Goal: Task Accomplishment & Management: Manage account settings

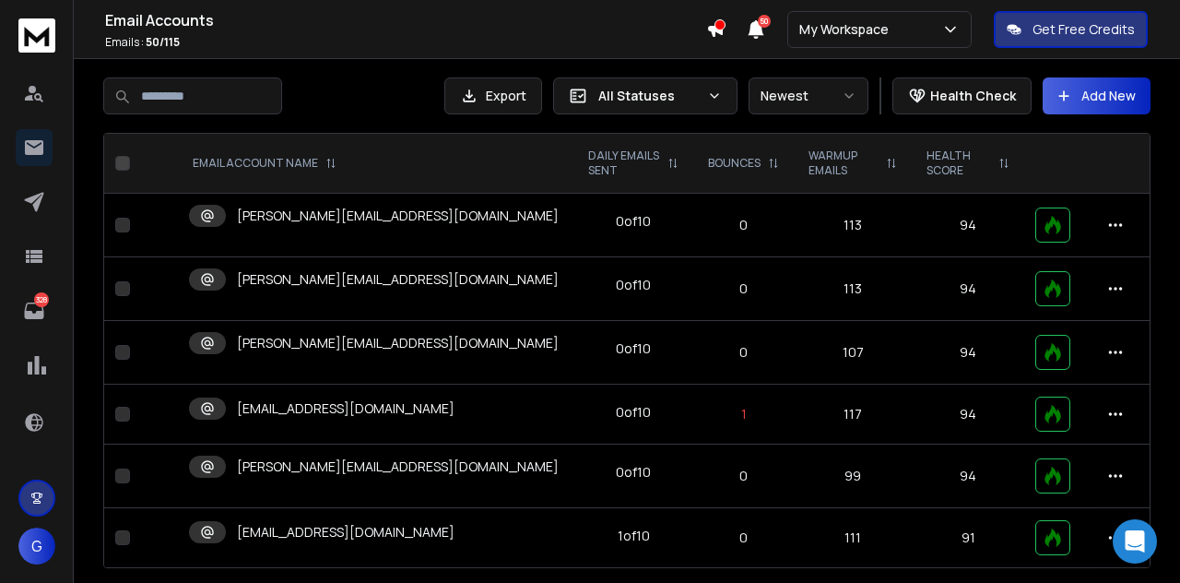
click at [574, 231] on td "0 of 10" at bounding box center [634, 218] width 120 height 48
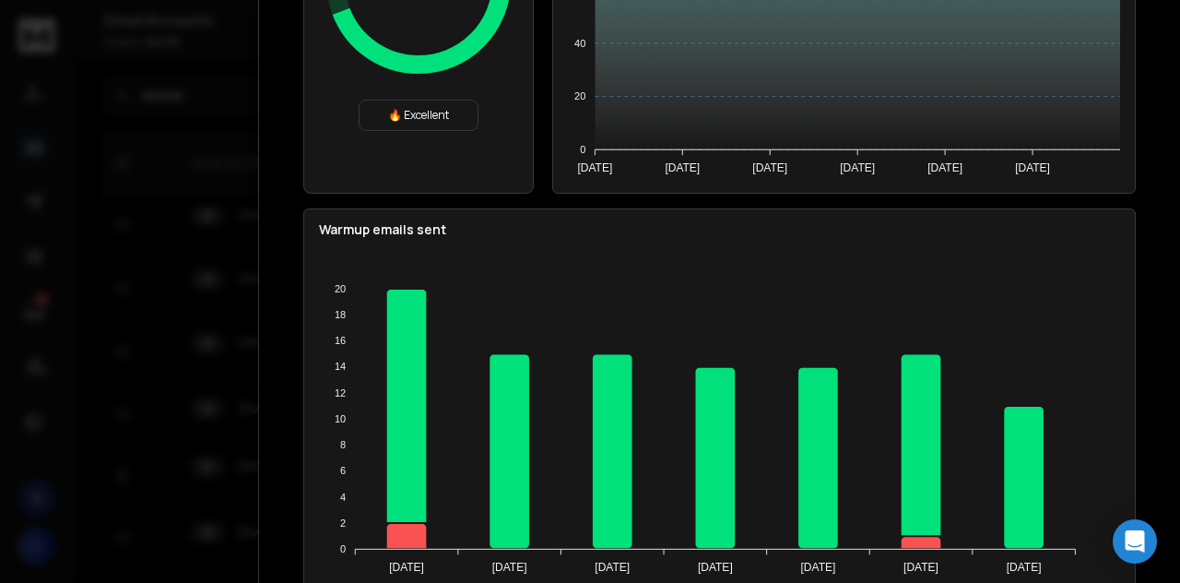
scroll to position [881, 0]
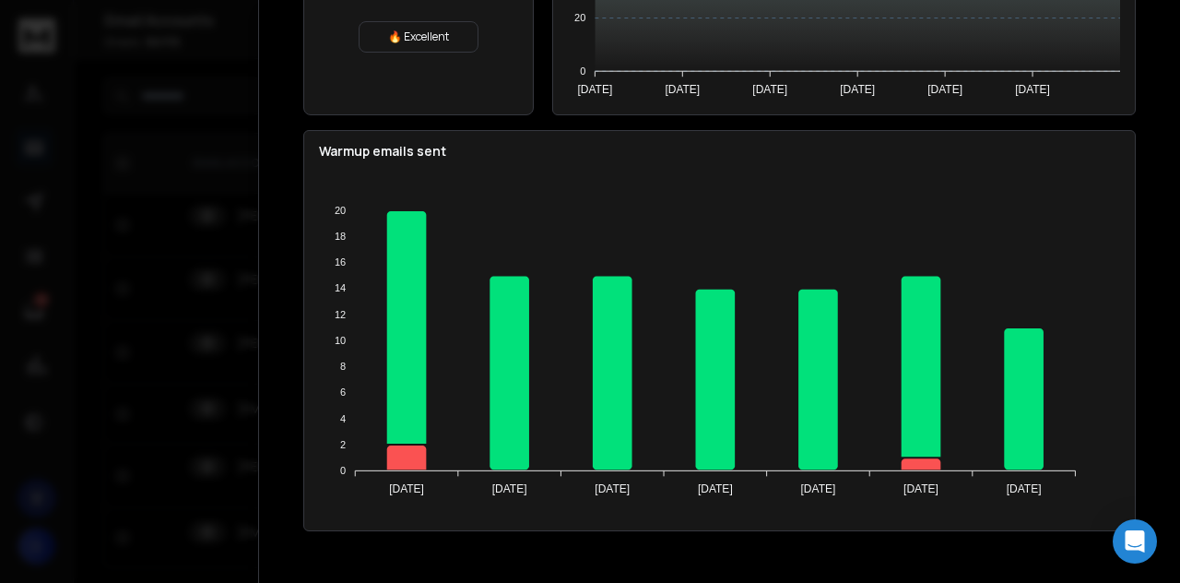
click at [230, 313] on div at bounding box center [590, 291] width 1180 height 583
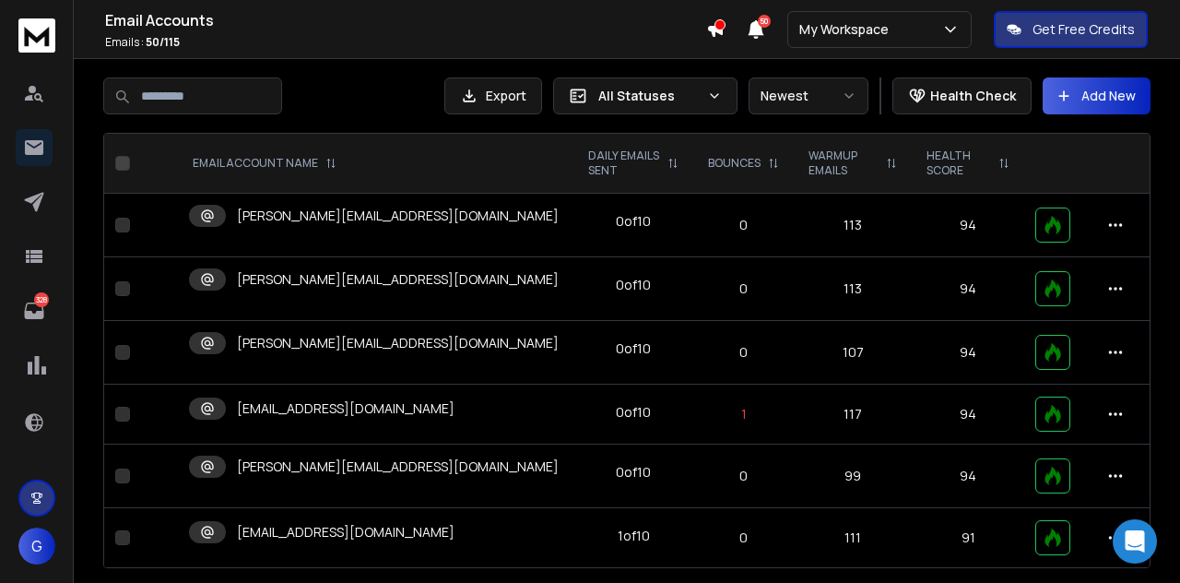
click at [289, 282] on p "[PERSON_NAME][EMAIL_ADDRESS][DOMAIN_NAME]" at bounding box center [398, 279] width 322 height 18
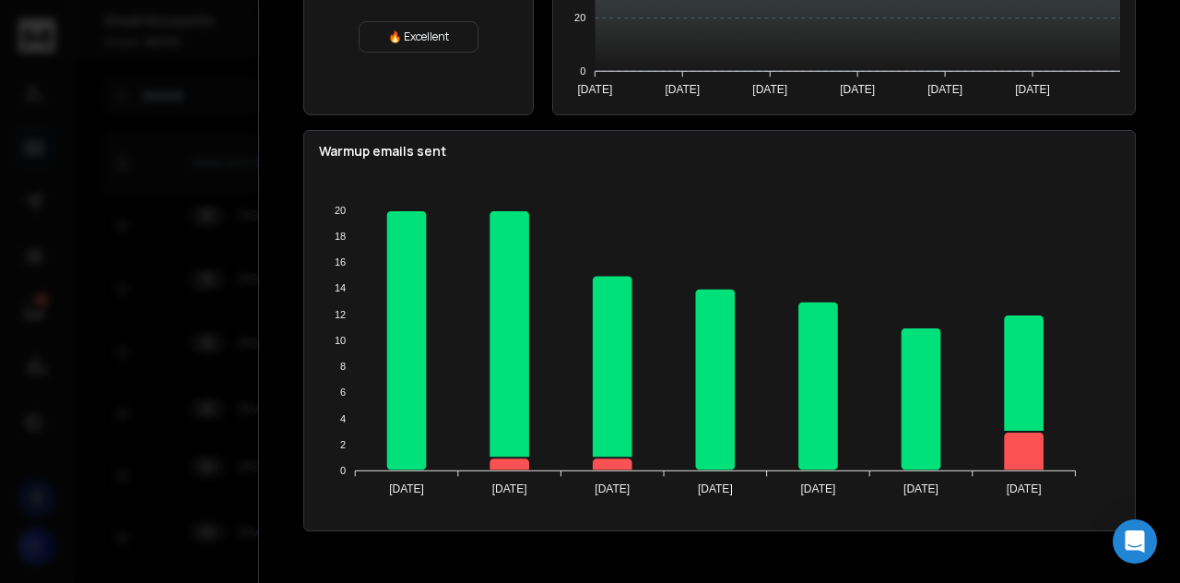
click at [220, 340] on div at bounding box center [590, 291] width 1180 height 583
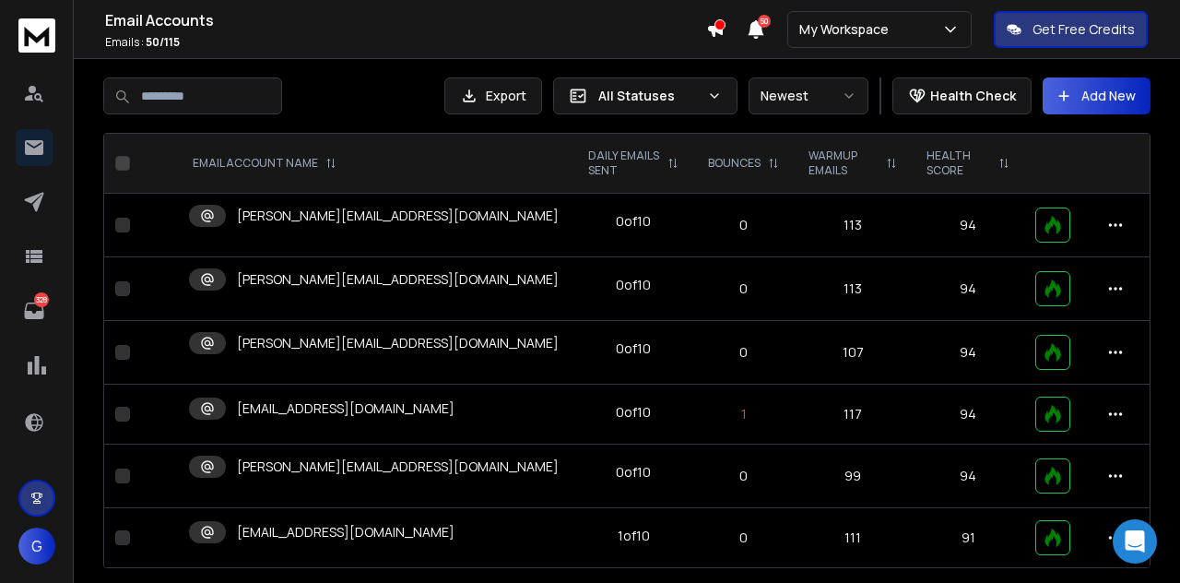
click at [330, 340] on p "[PERSON_NAME][EMAIL_ADDRESS][DOMAIN_NAME]" at bounding box center [398, 343] width 322 height 18
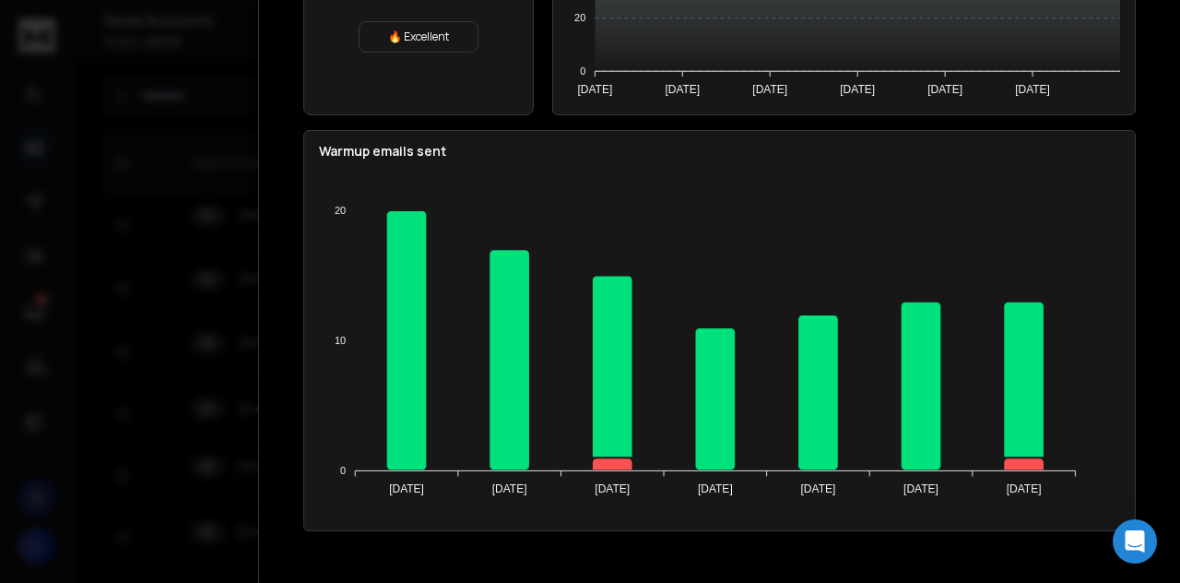
click at [255, 385] on div at bounding box center [590, 291] width 1180 height 583
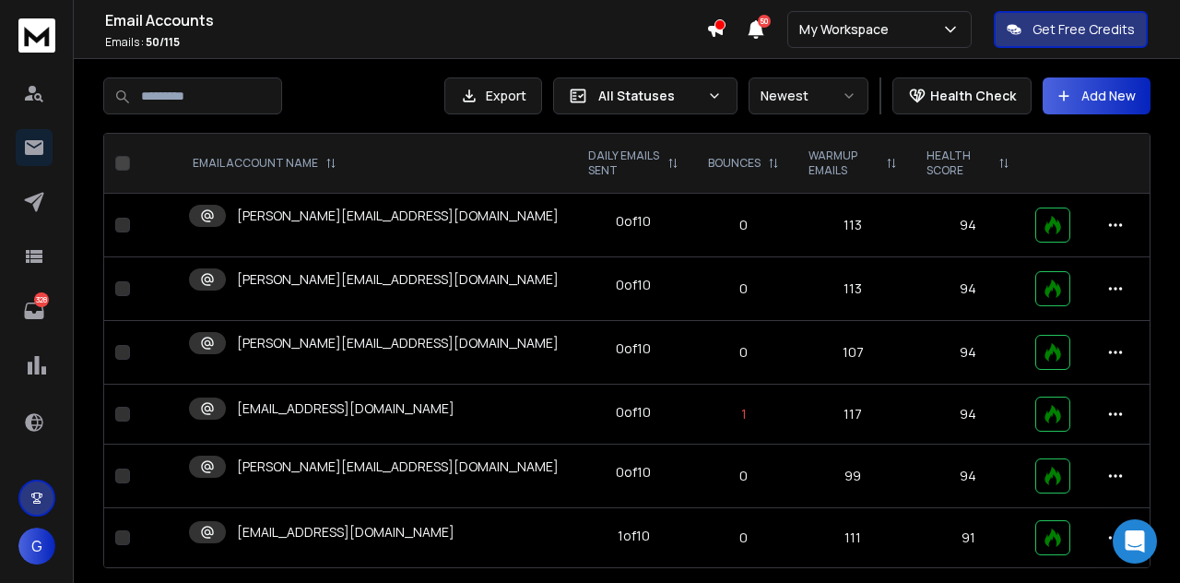
click at [263, 462] on p "[PERSON_NAME][EMAIL_ADDRESS][DOMAIN_NAME]" at bounding box center [398, 466] width 322 height 18
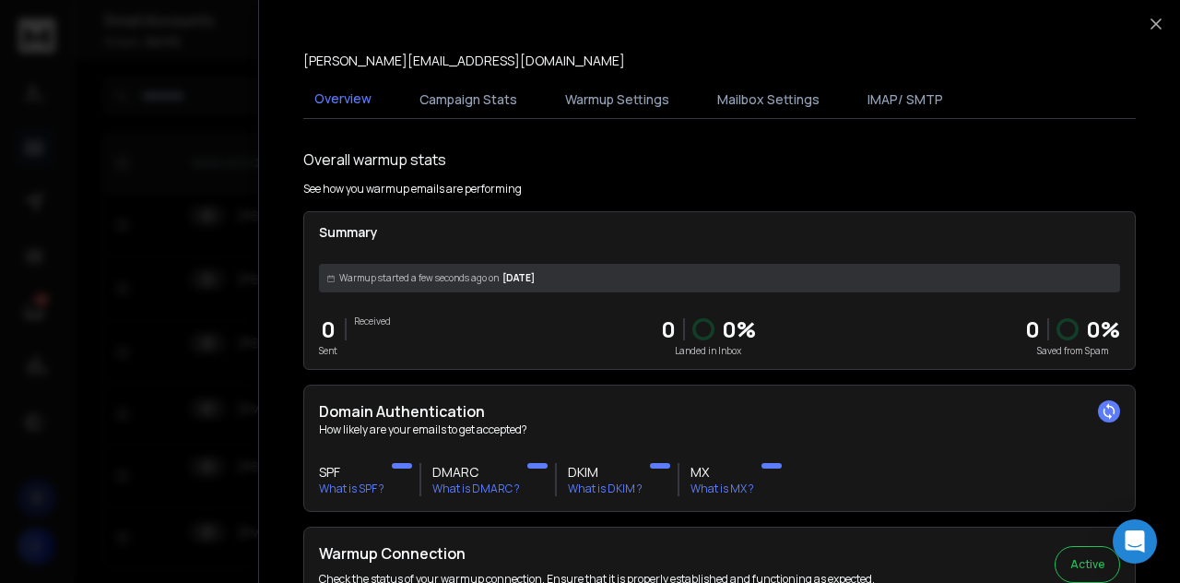
scroll to position [802, 0]
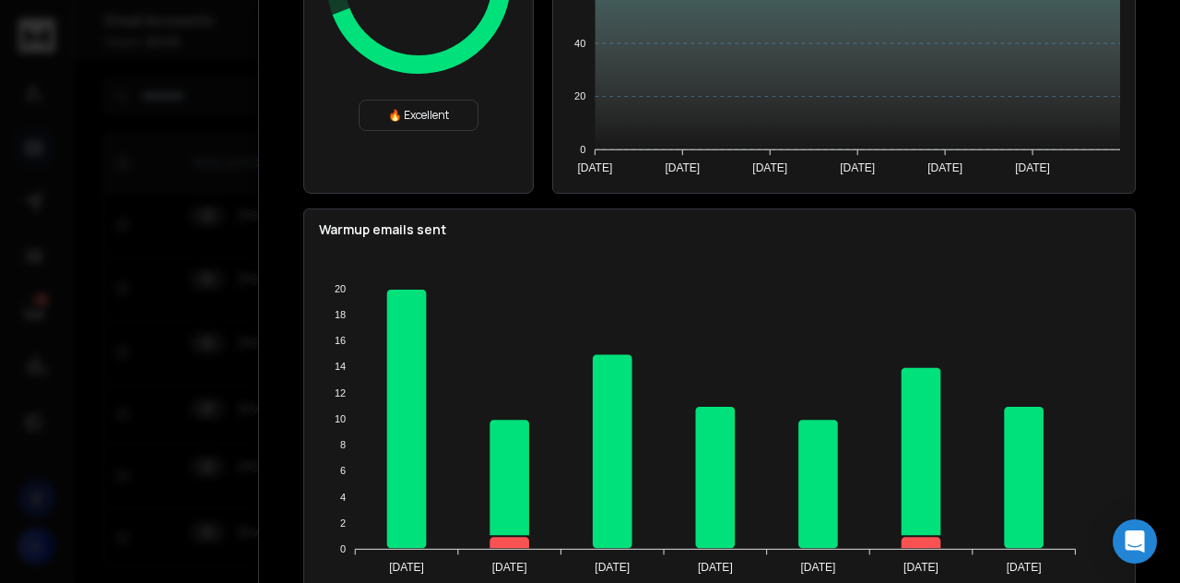
click at [211, 441] on div at bounding box center [590, 291] width 1180 height 583
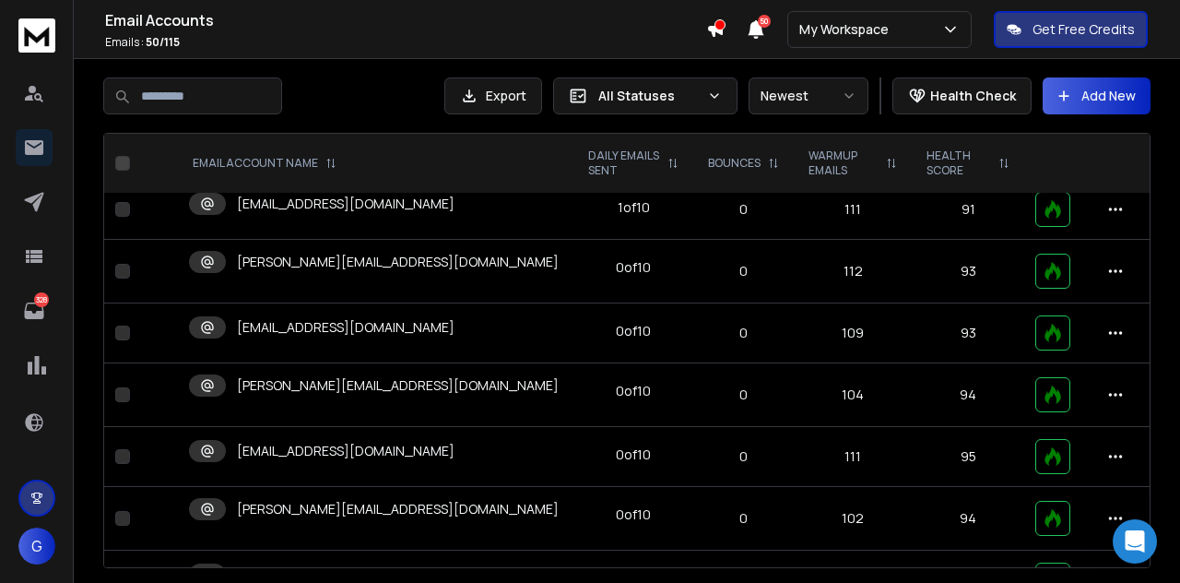
scroll to position [360, 0]
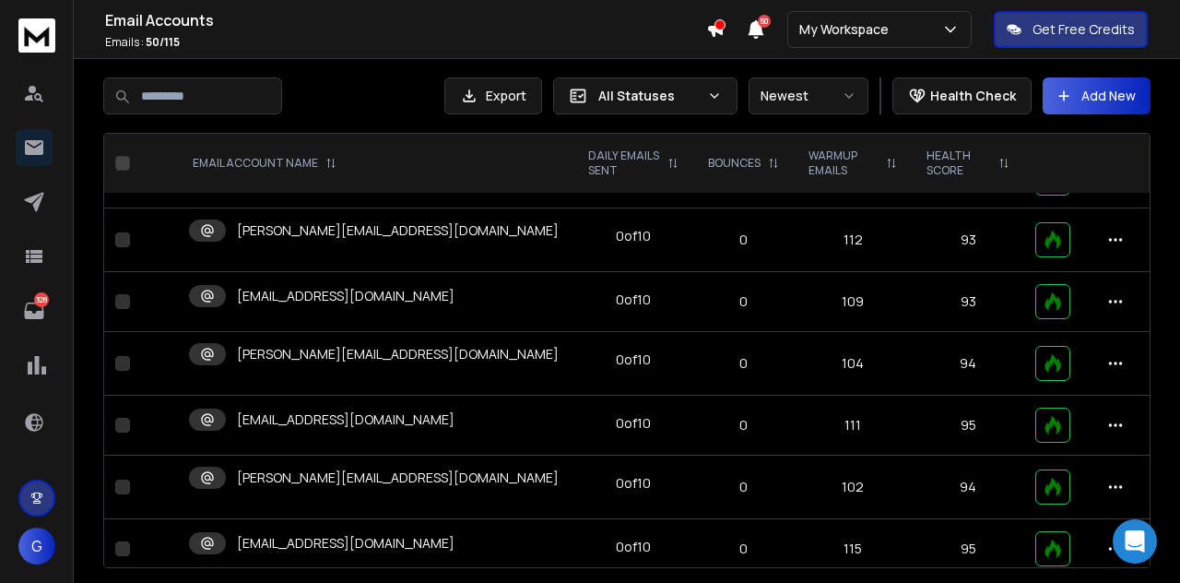
click at [357, 417] on td "[EMAIL_ADDRESS][DOMAIN_NAME]" at bounding box center [376, 426] width 396 height 60
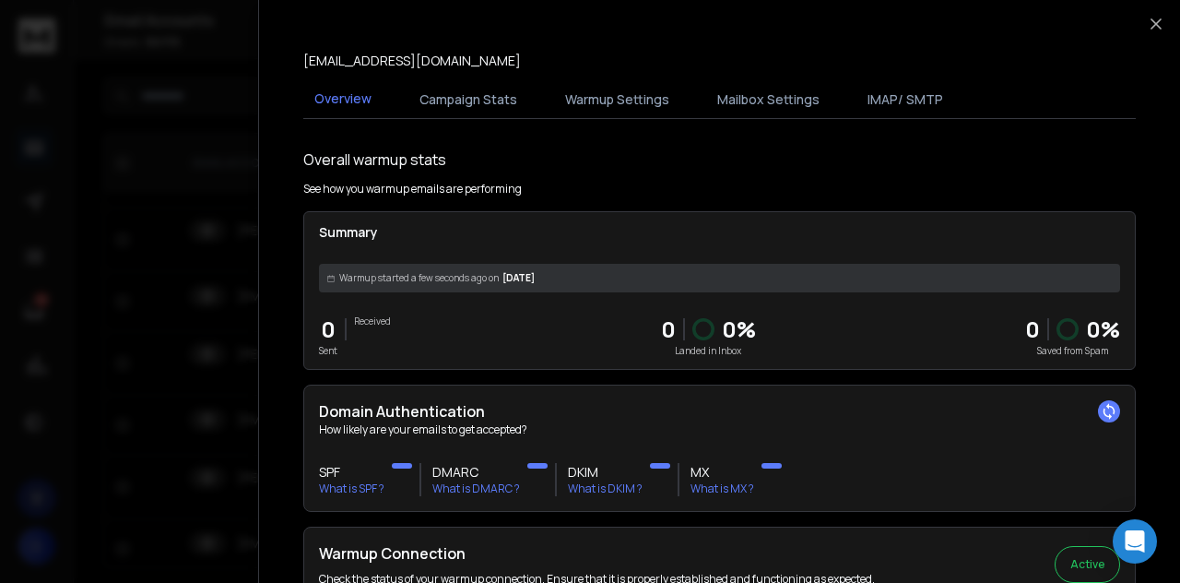
scroll to position [881, 0]
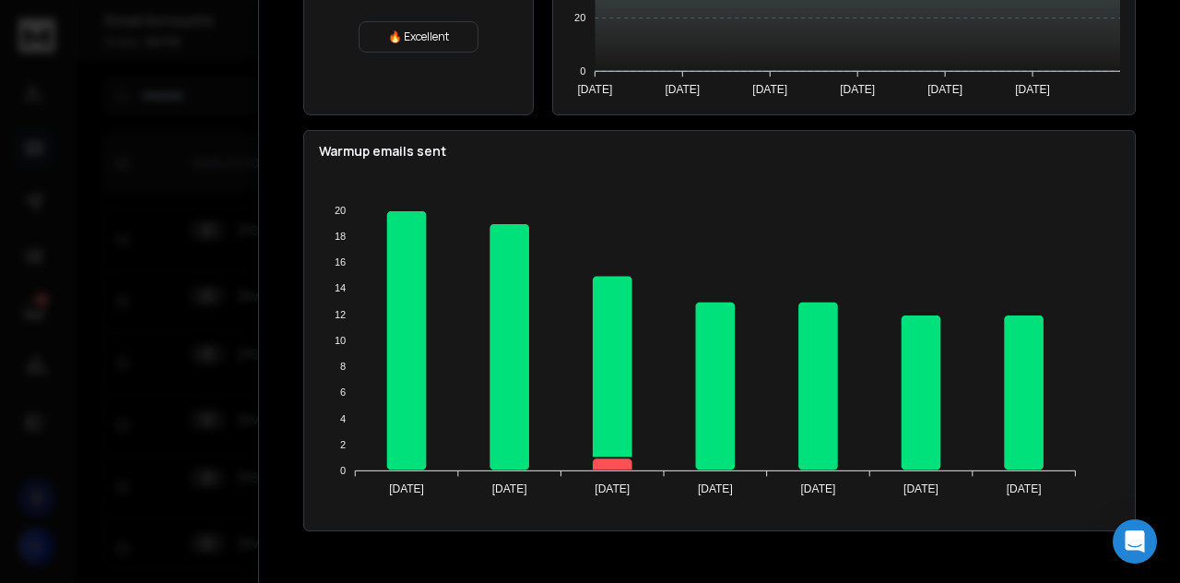
click at [210, 420] on div at bounding box center [590, 291] width 1180 height 583
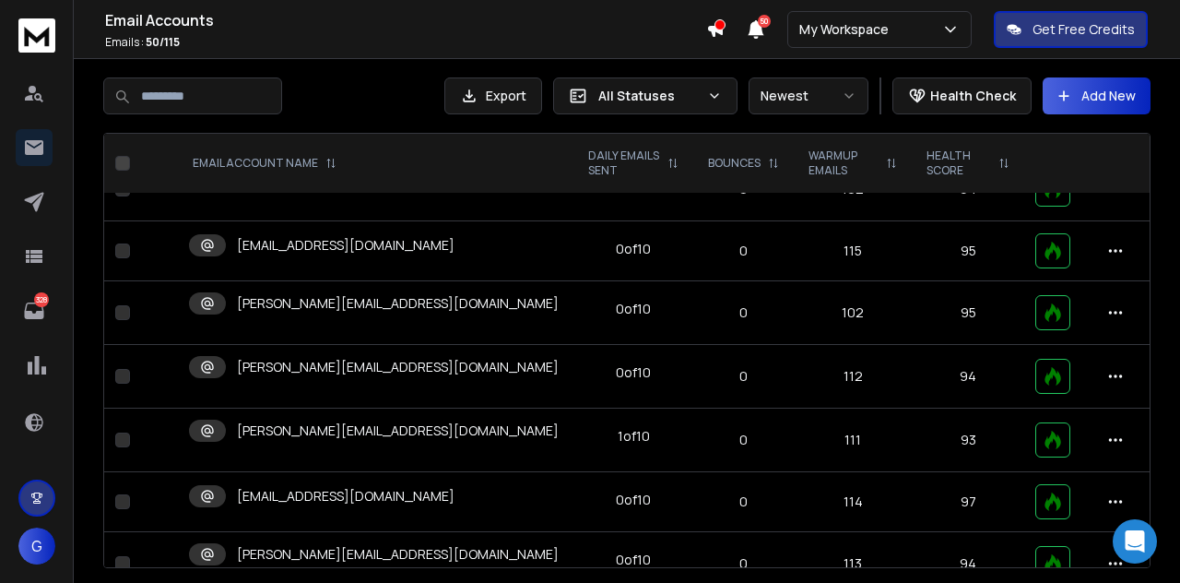
scroll to position [684, 0]
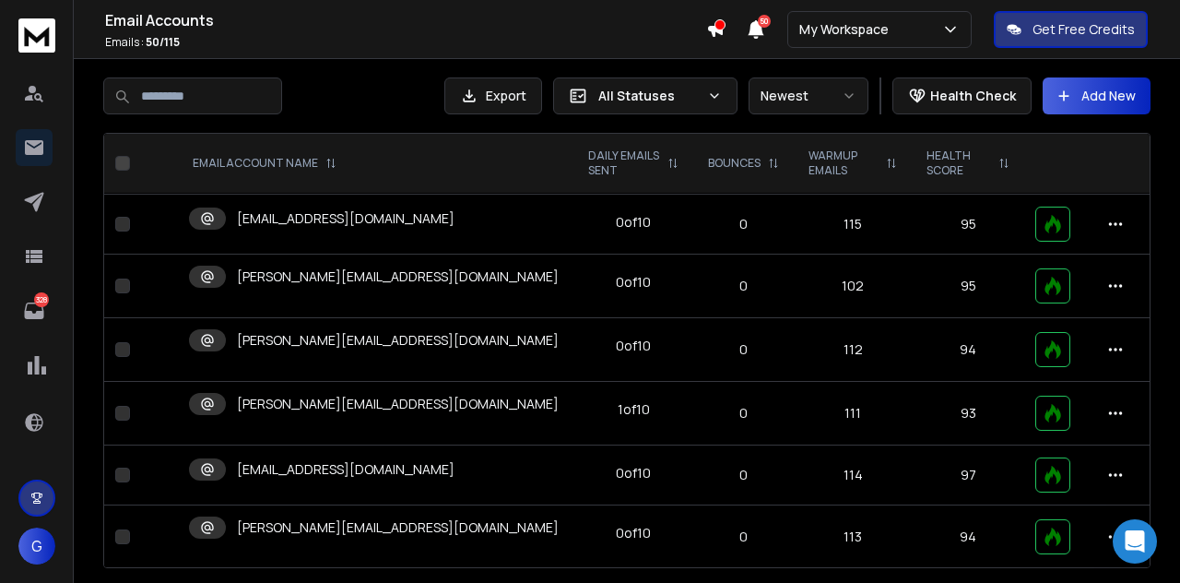
click at [357, 460] on p "[EMAIL_ADDRESS][DOMAIN_NAME]" at bounding box center [346, 469] width 218 height 18
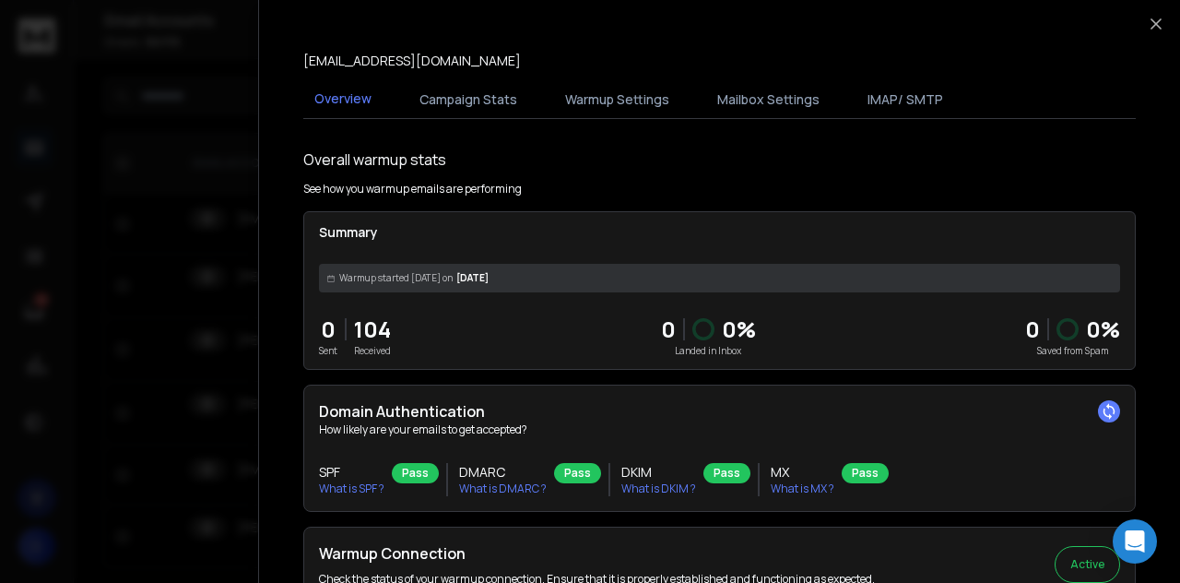
scroll to position [802, 0]
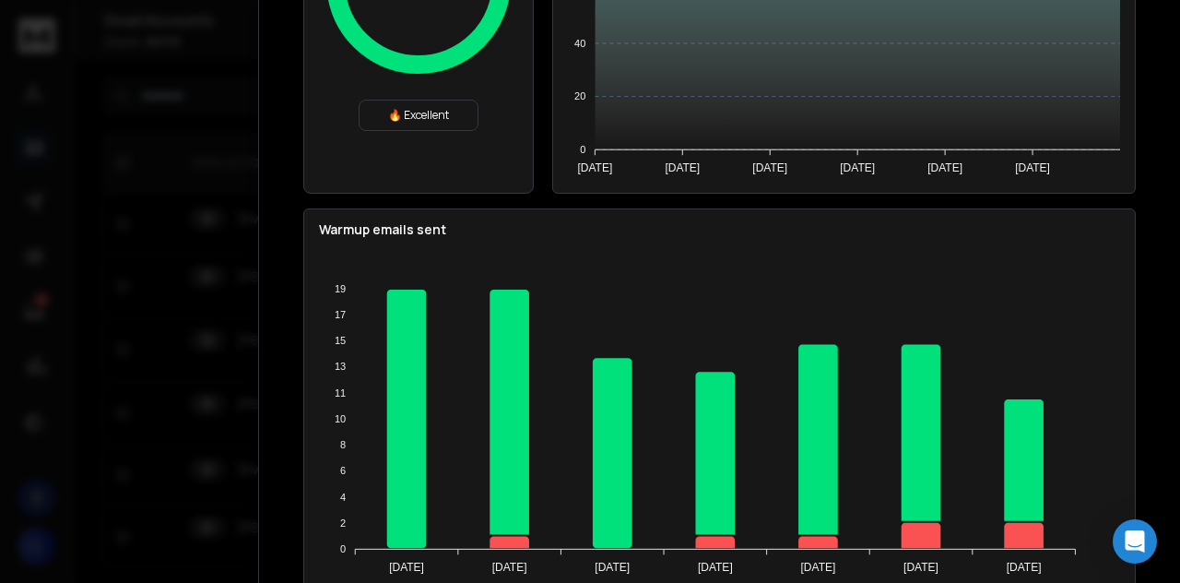
click at [172, 460] on div at bounding box center [590, 291] width 1180 height 583
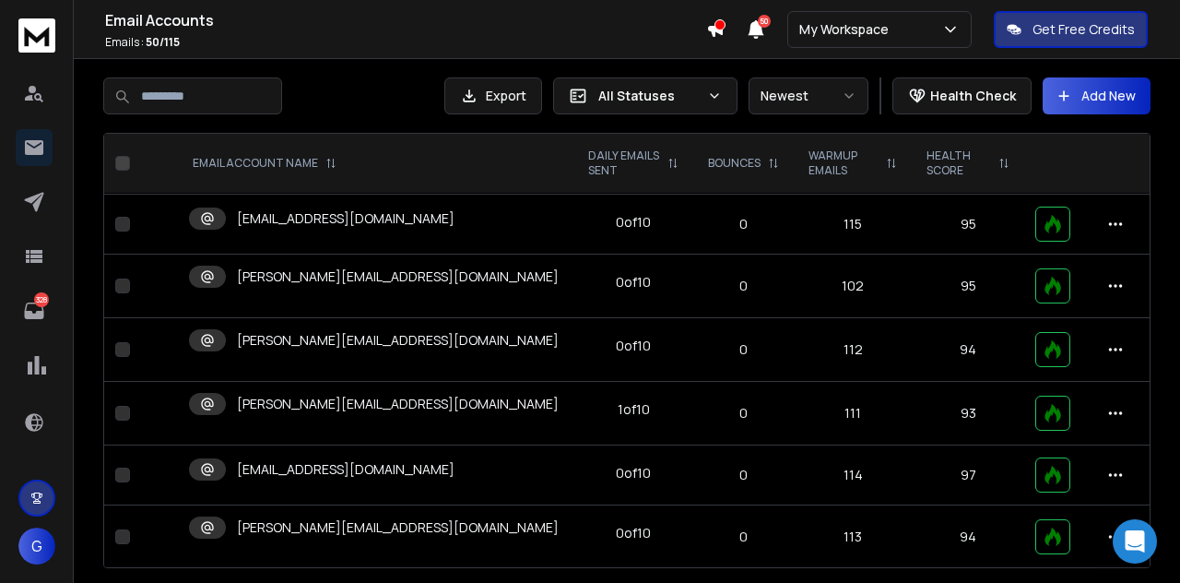
scroll to position [1139, 0]
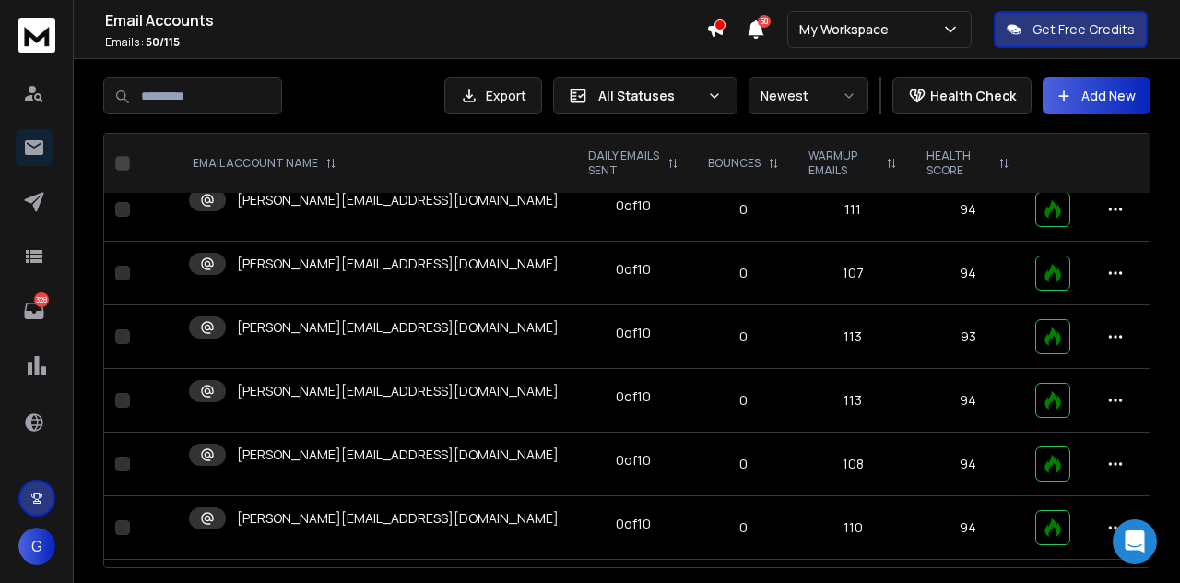
click at [375, 509] on p "[PERSON_NAME][EMAIL_ADDRESS][DOMAIN_NAME]" at bounding box center [398, 518] width 322 height 18
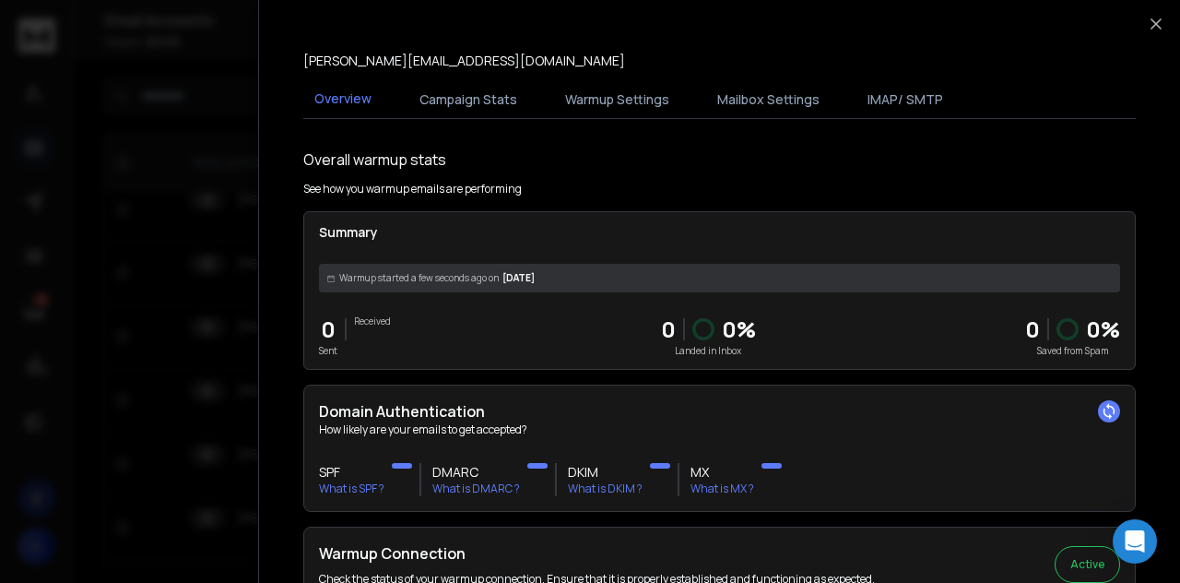
scroll to position [802, 0]
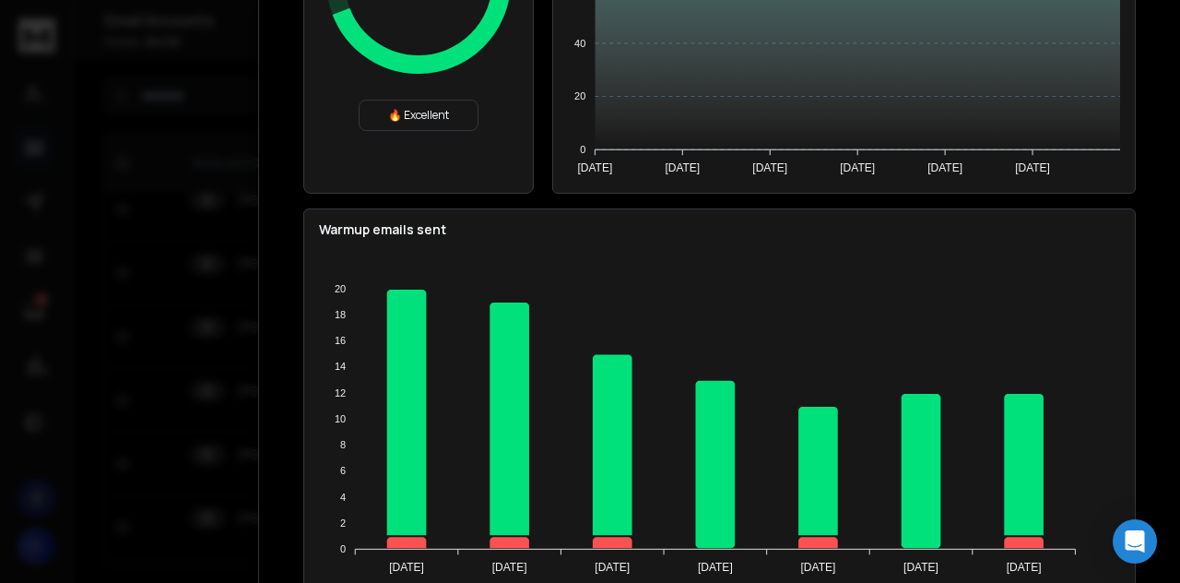
click at [182, 409] on div at bounding box center [590, 291] width 1180 height 583
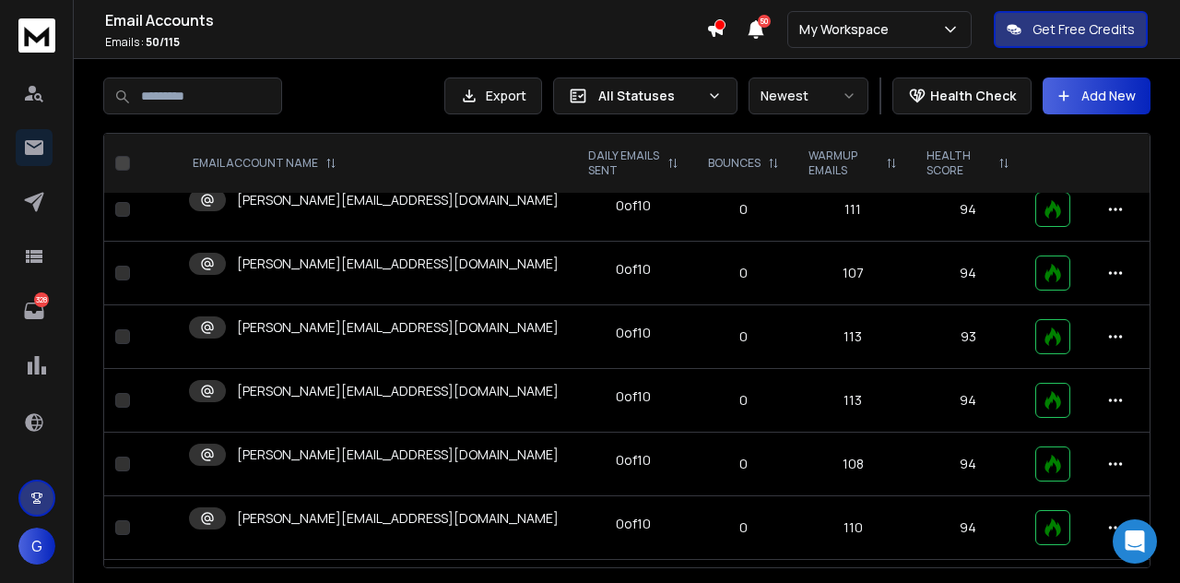
scroll to position [1983, 0]
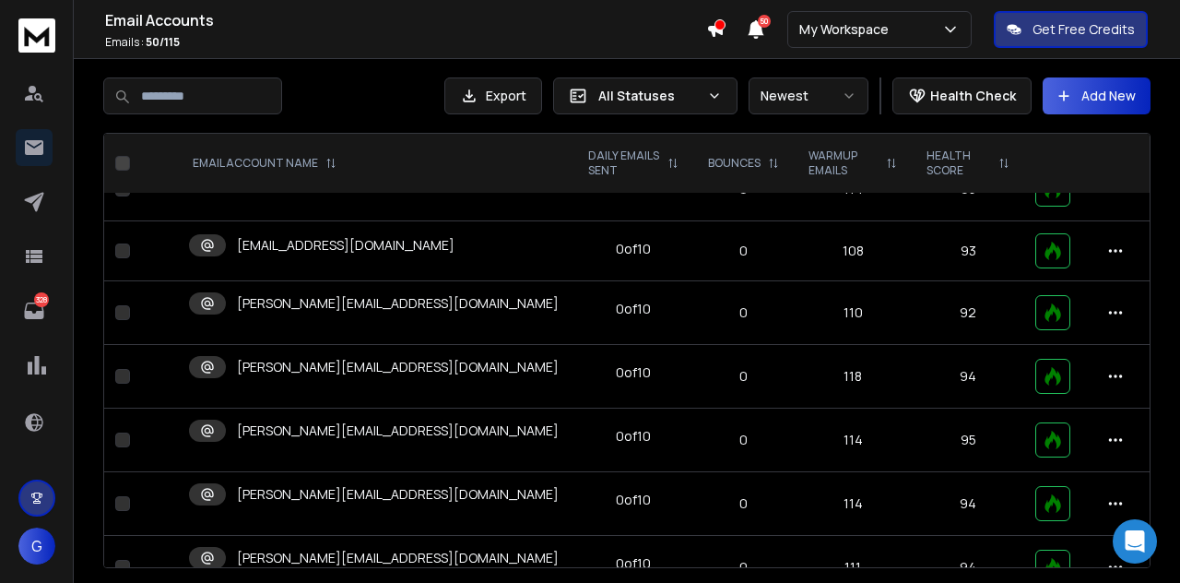
click at [324, 536] on td "[PERSON_NAME][EMAIL_ADDRESS][DOMAIN_NAME]" at bounding box center [376, 568] width 396 height 64
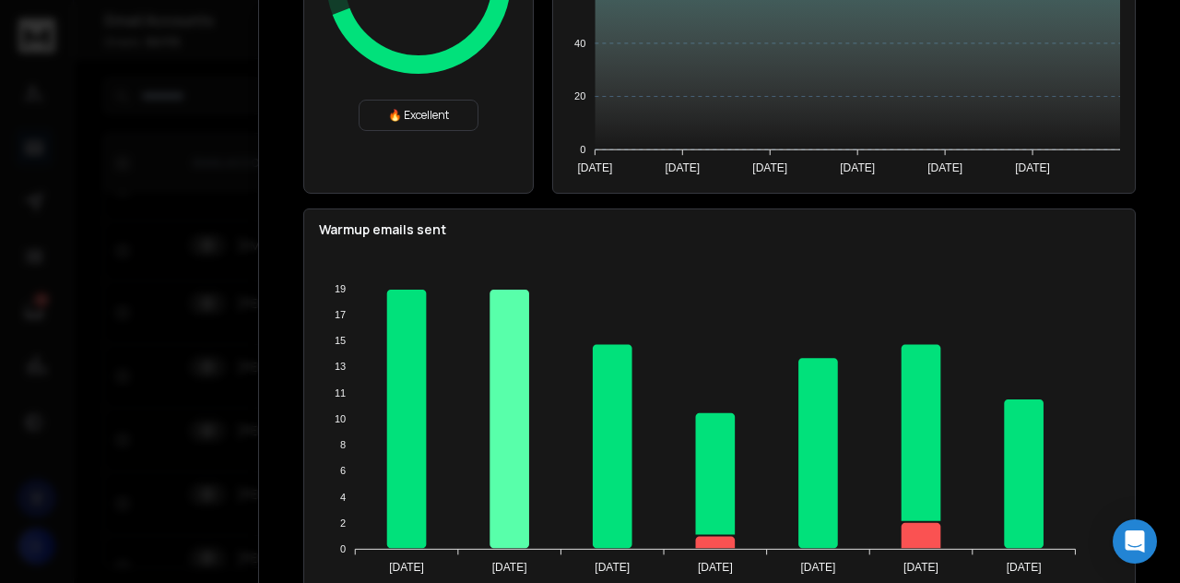
scroll to position [822, 0]
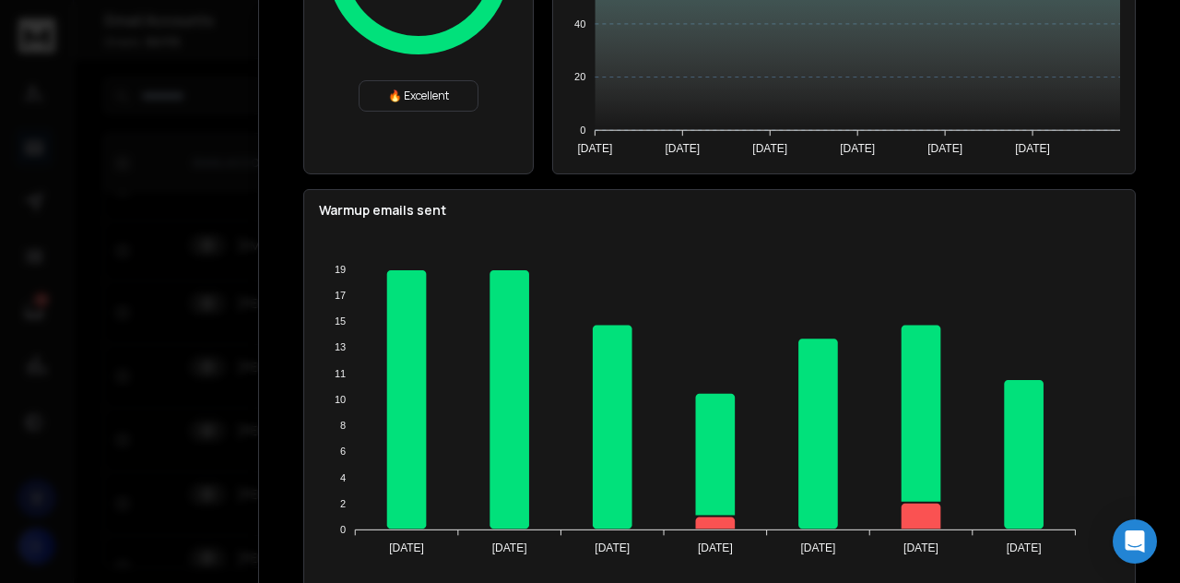
click at [188, 447] on div at bounding box center [590, 291] width 1180 height 583
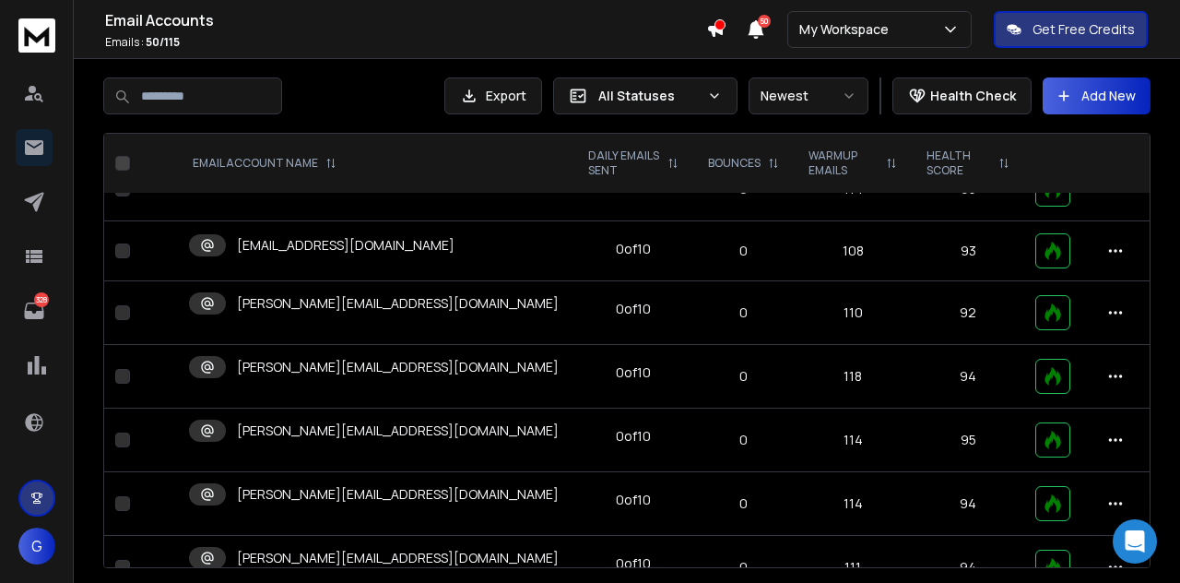
scroll to position [2667, 0]
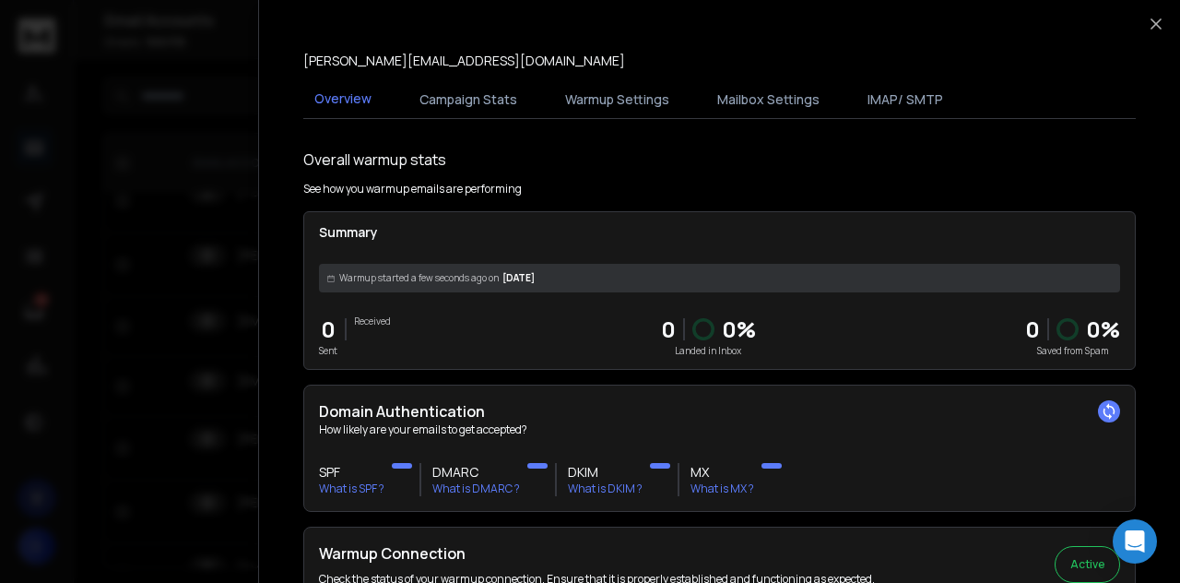
scroll to position [802, 0]
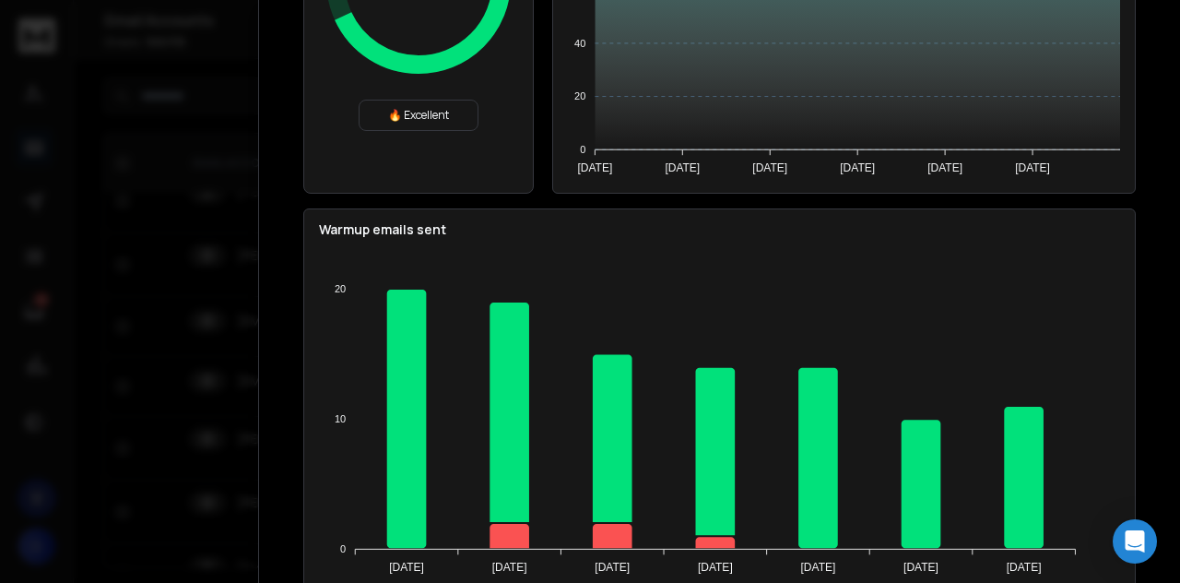
click at [161, 401] on div at bounding box center [590, 291] width 1180 height 583
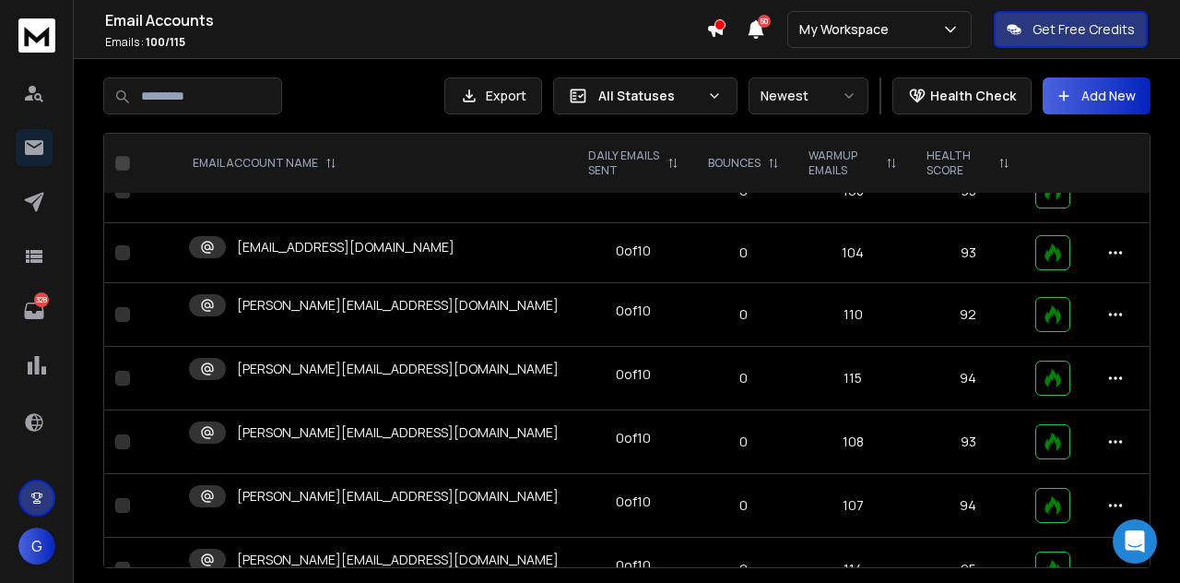
scroll to position [4398, 0]
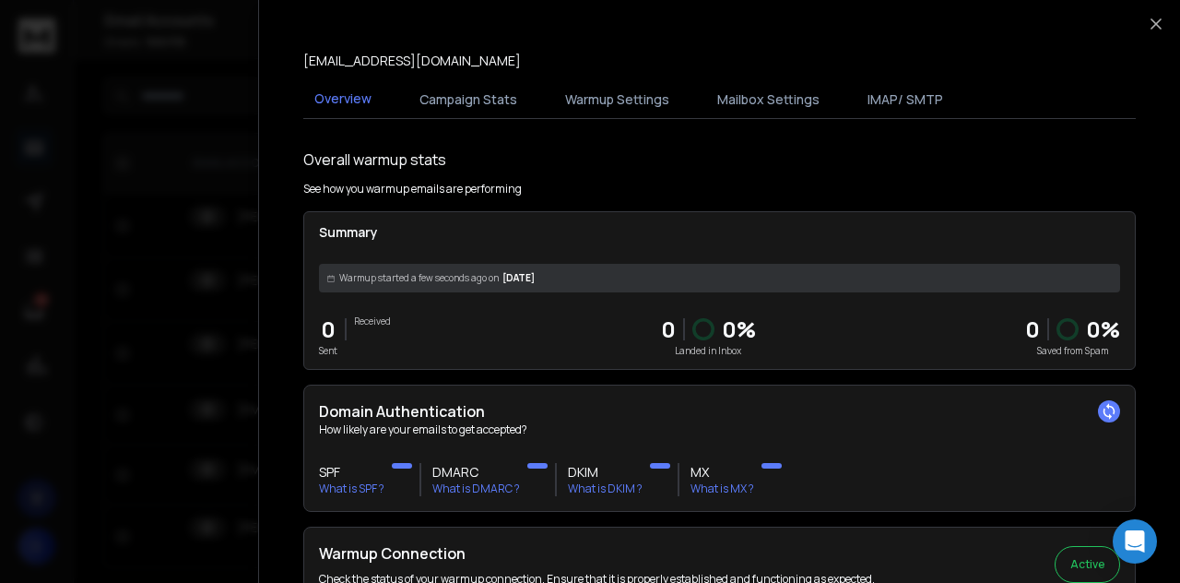
scroll to position [802, 0]
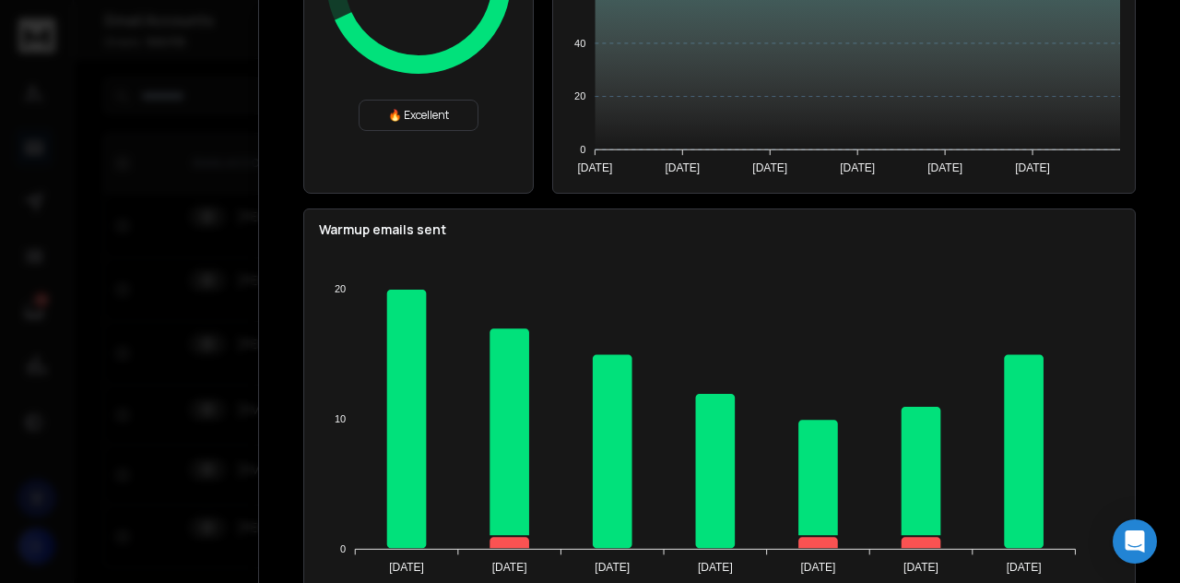
click at [237, 463] on div at bounding box center [590, 291] width 1180 height 583
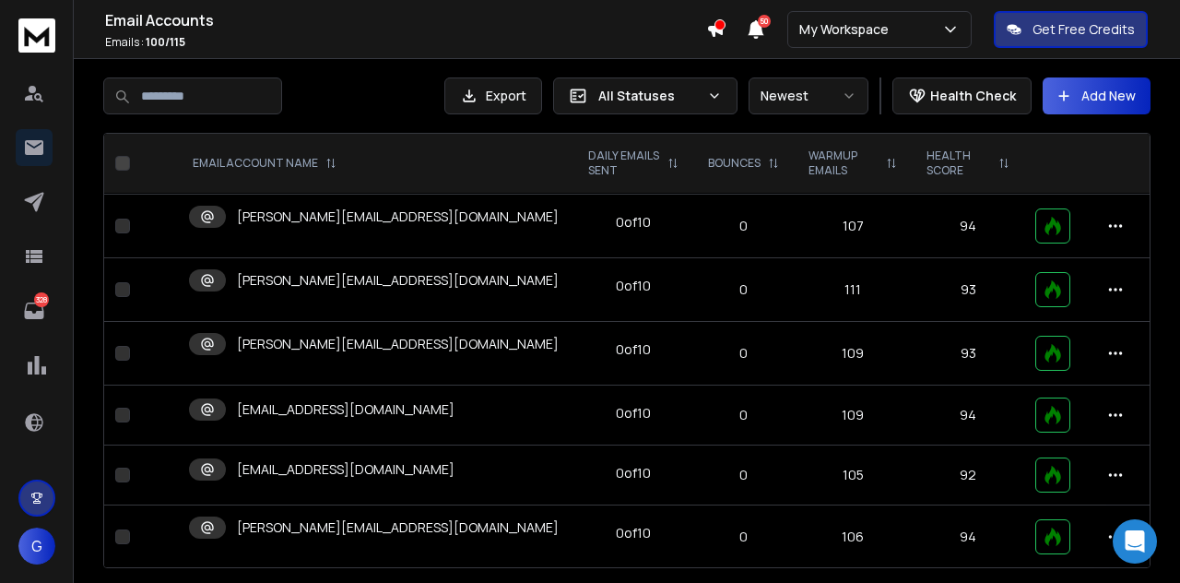
scroll to position [5664, 0]
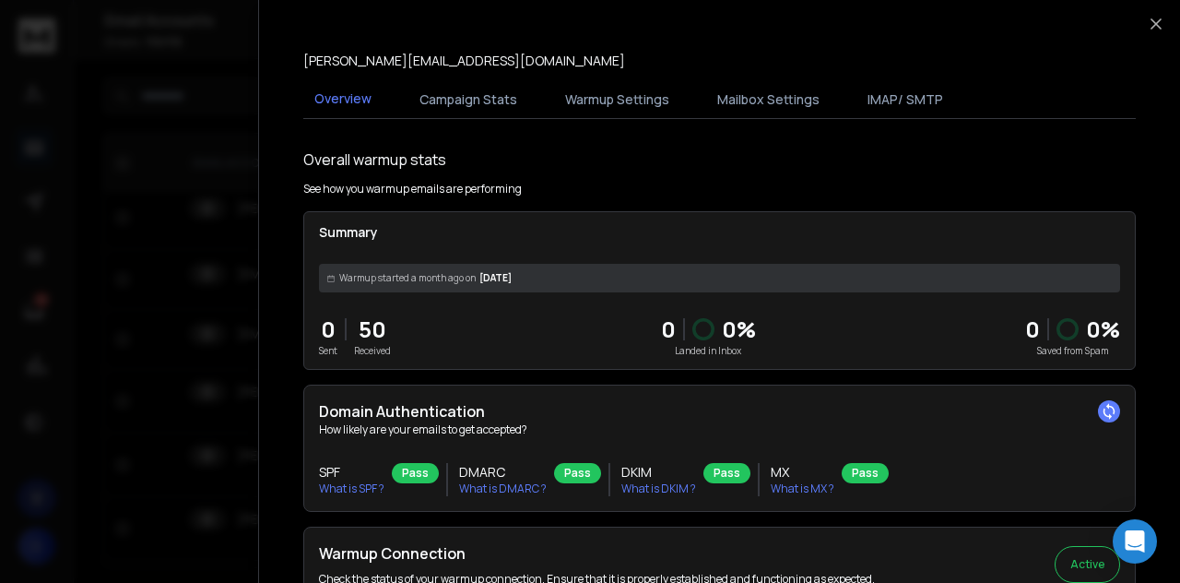
scroll to position [802, 0]
